Goal: Communication & Community: Answer question/provide support

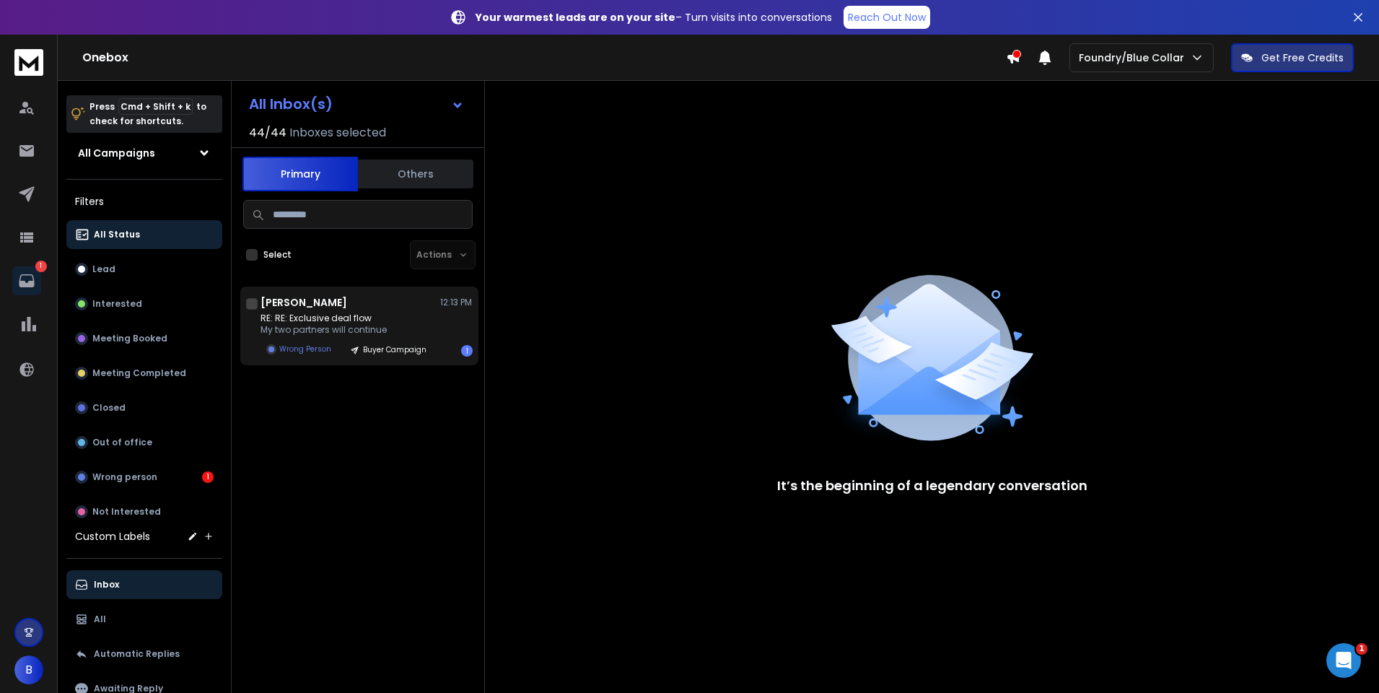
click at [387, 305] on div "[PERSON_NAME] 12:13 PM" at bounding box center [366, 302] width 212 height 14
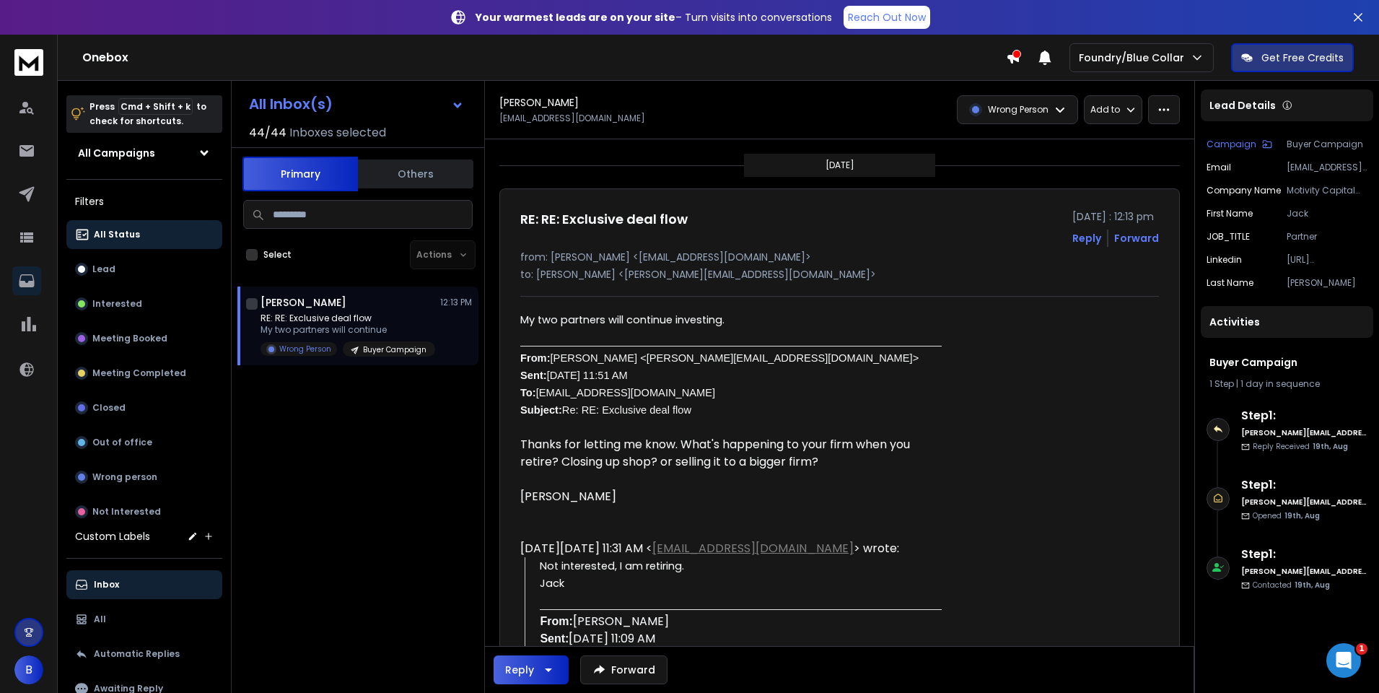
click at [512, 674] on div "Reply" at bounding box center [519, 669] width 29 height 14
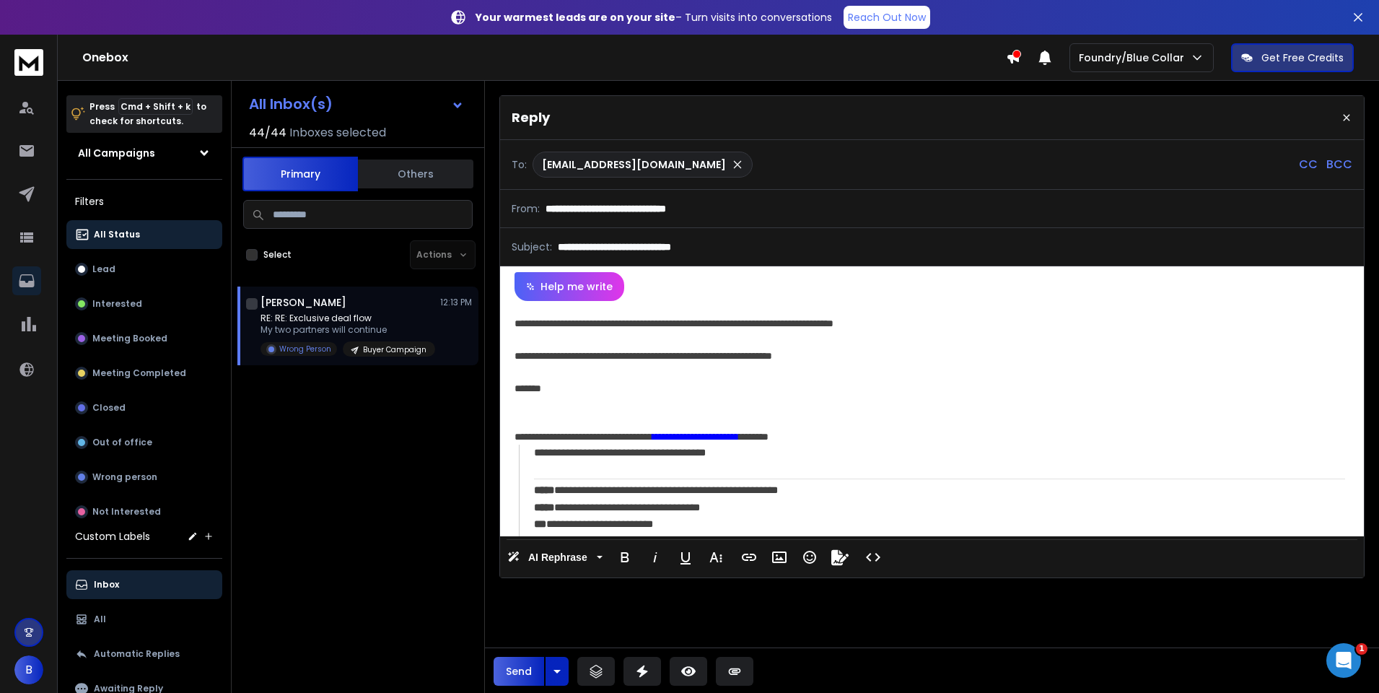
click at [517, 664] on button "Send" at bounding box center [518, 671] width 51 height 29
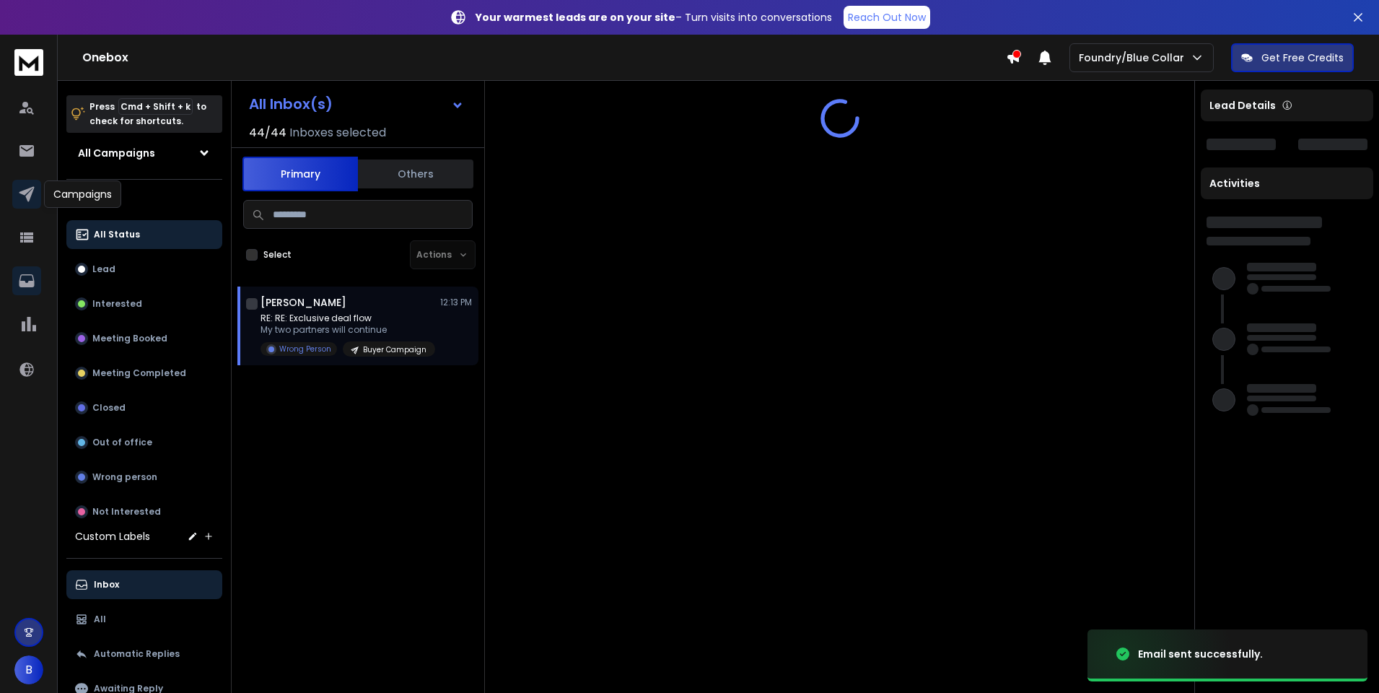
click at [30, 202] on link at bounding box center [26, 194] width 29 height 29
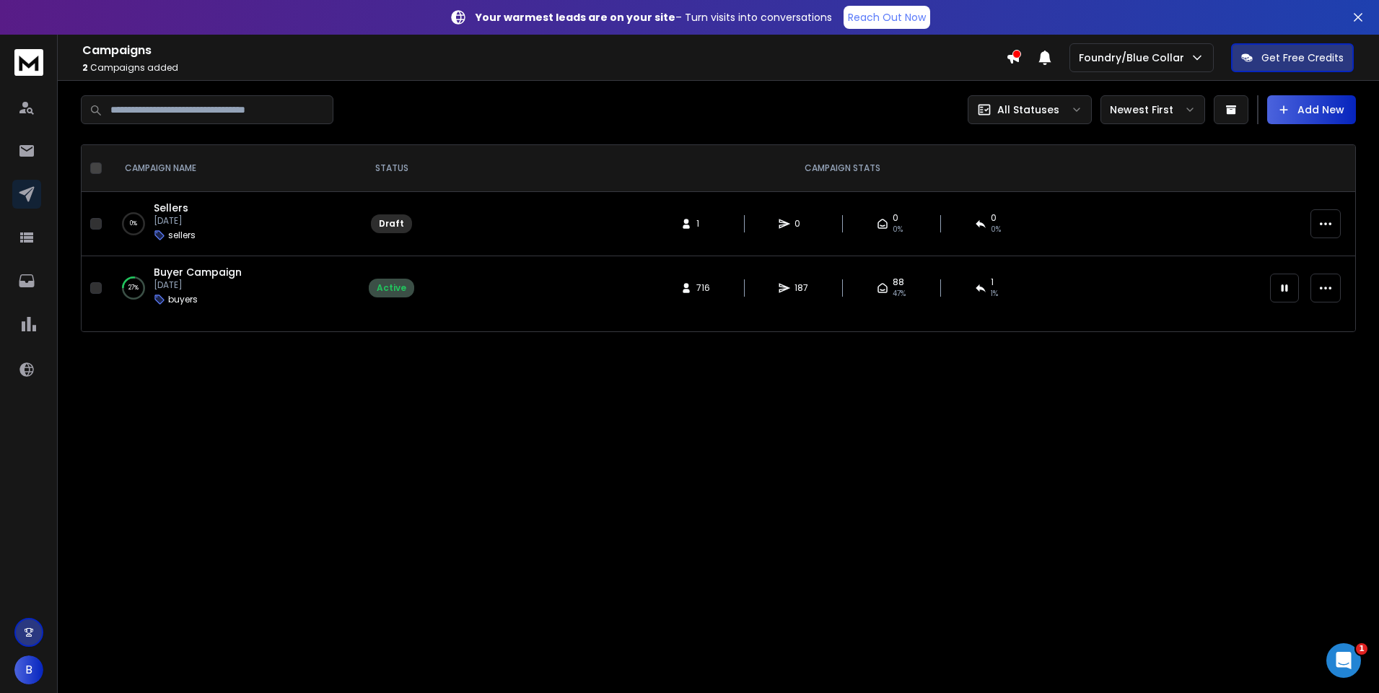
click at [566, 273] on td "716 187 88 47 % 1 1 %" at bounding box center [842, 288] width 838 height 64
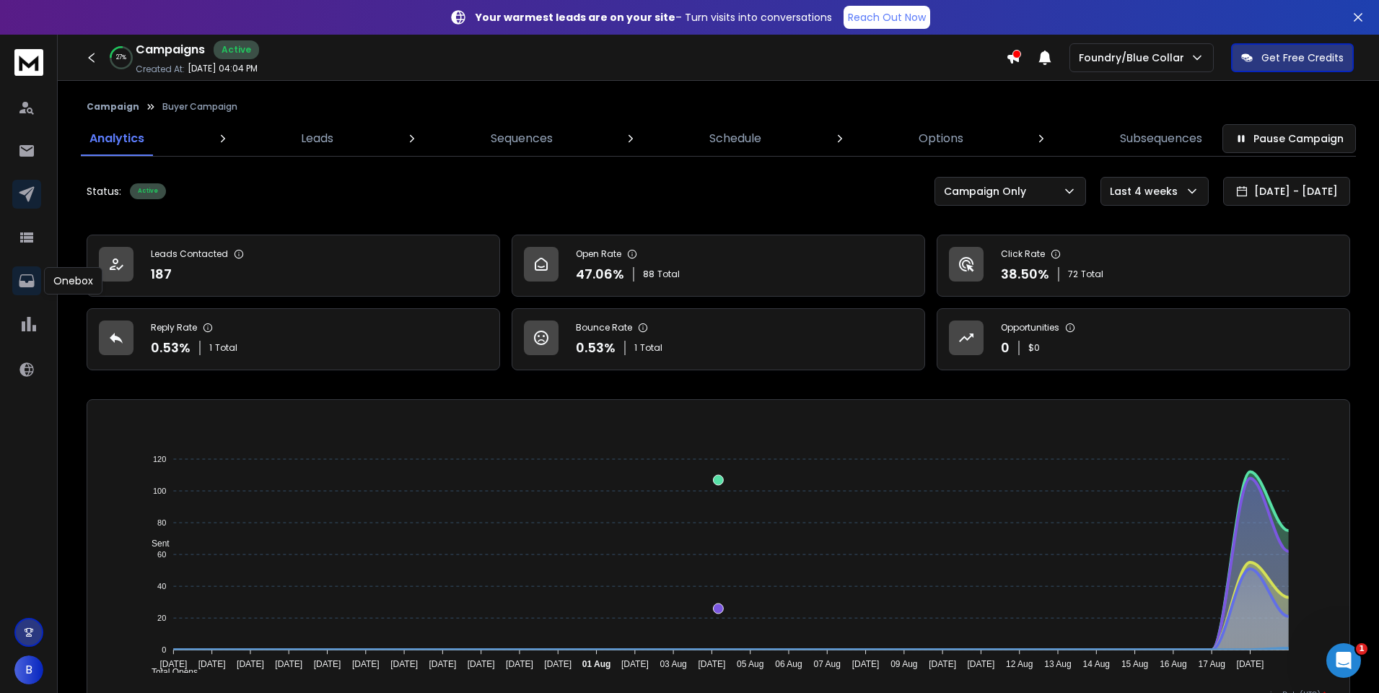
click at [22, 281] on icon at bounding box center [26, 280] width 15 height 13
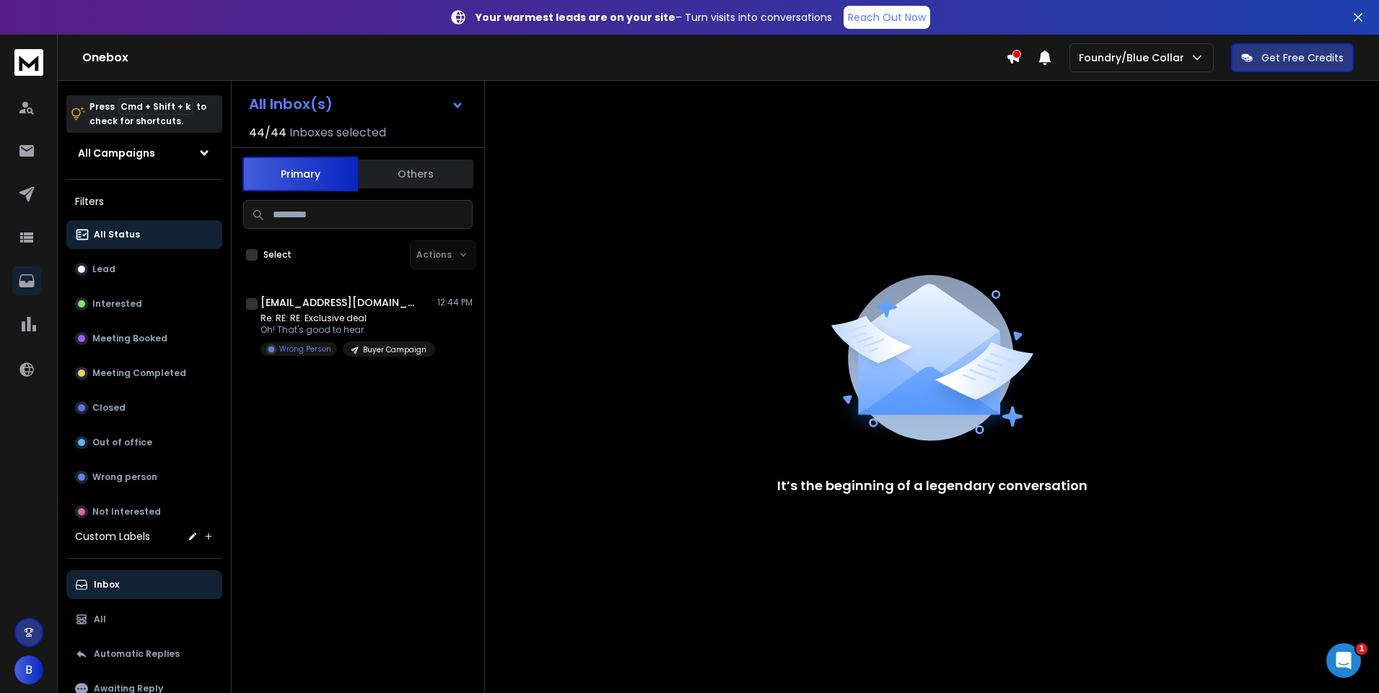
click at [416, 171] on button "Others" at bounding box center [415, 174] width 115 height 32
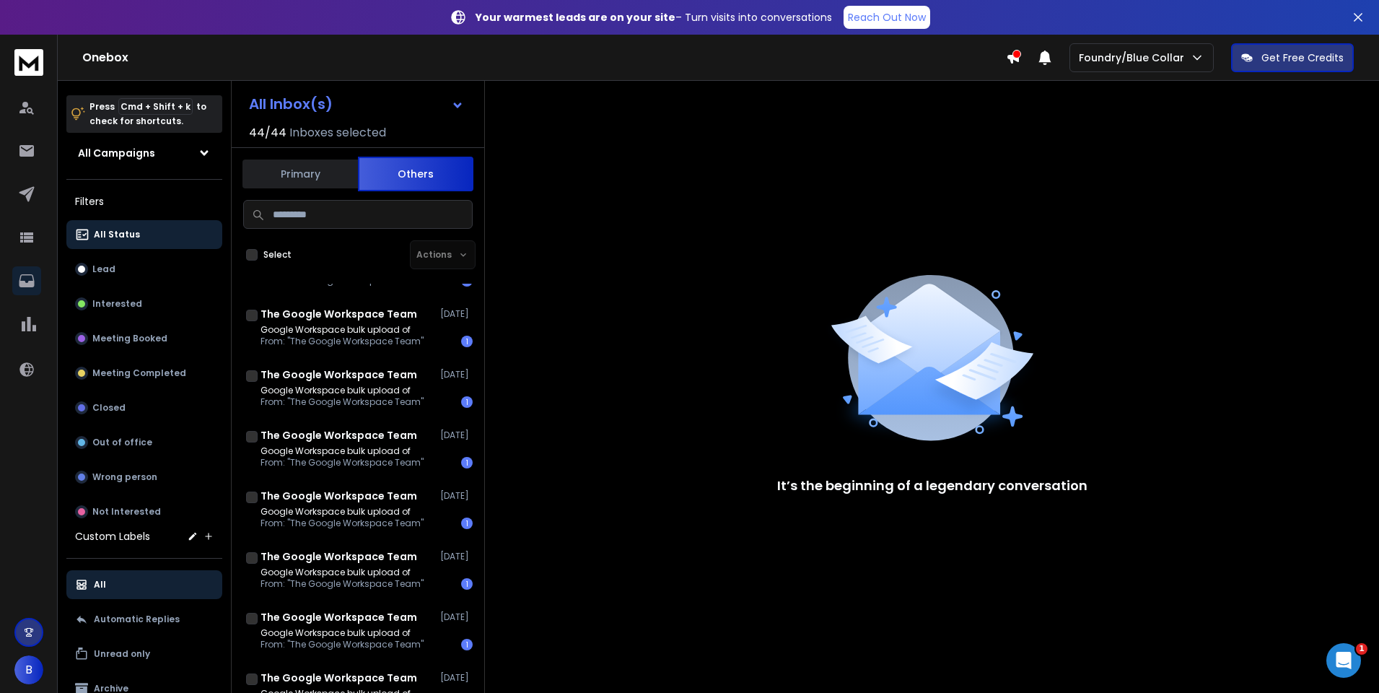
scroll to position [307, 0]
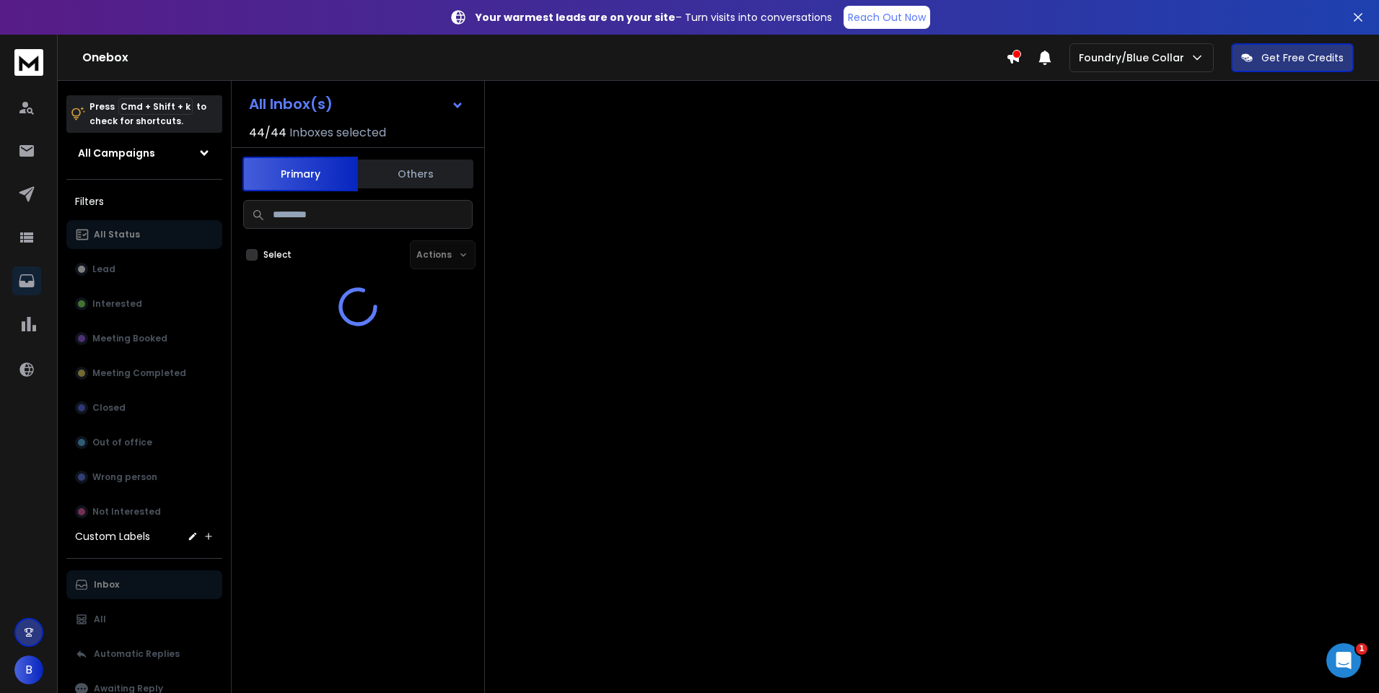
click at [307, 161] on button "Primary" at bounding box center [299, 174] width 115 height 35
